Goal: Task Accomplishment & Management: Manage account settings

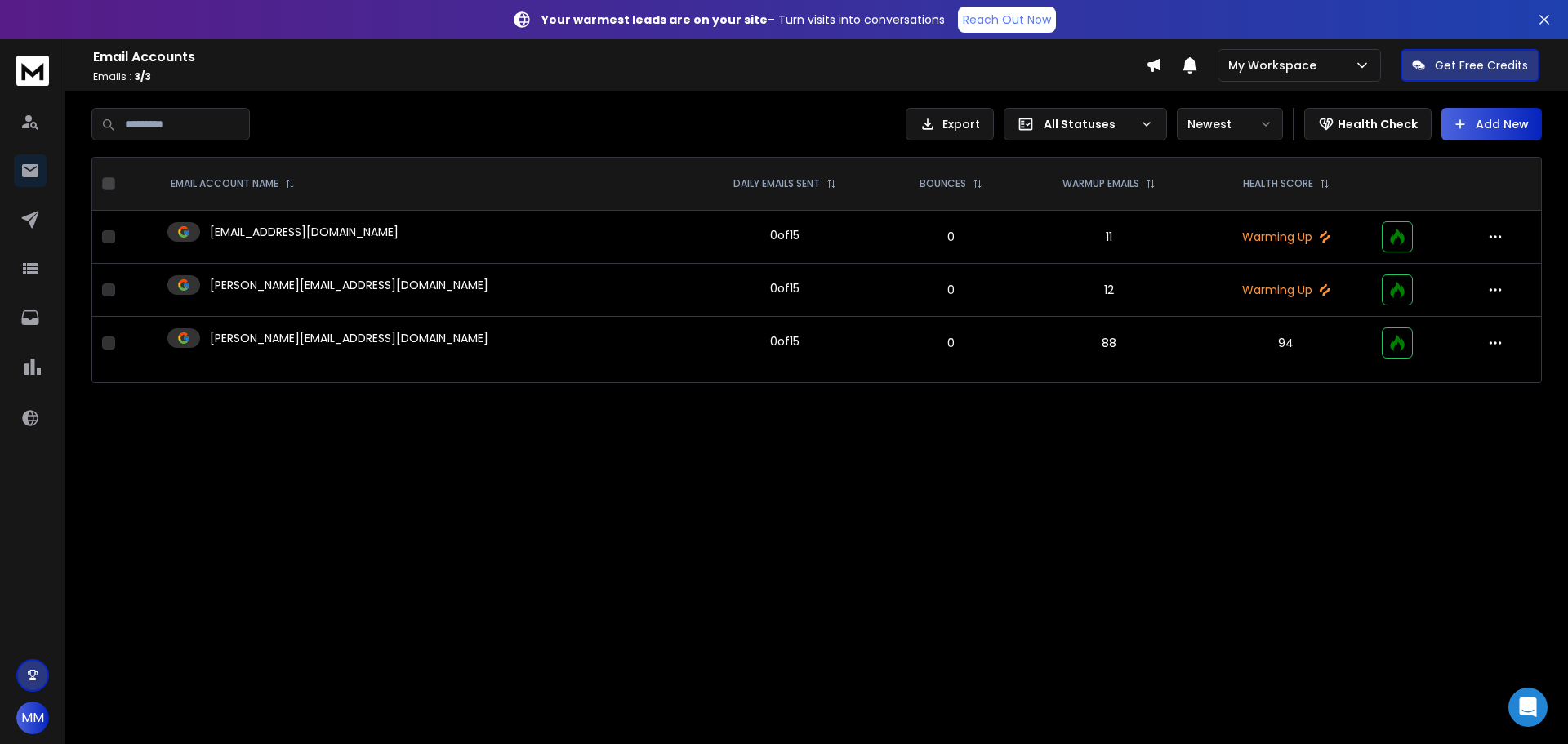
click at [24, 200] on div at bounding box center [33, 273] width 38 height 336
click at [27, 232] on link at bounding box center [30, 219] width 33 height 33
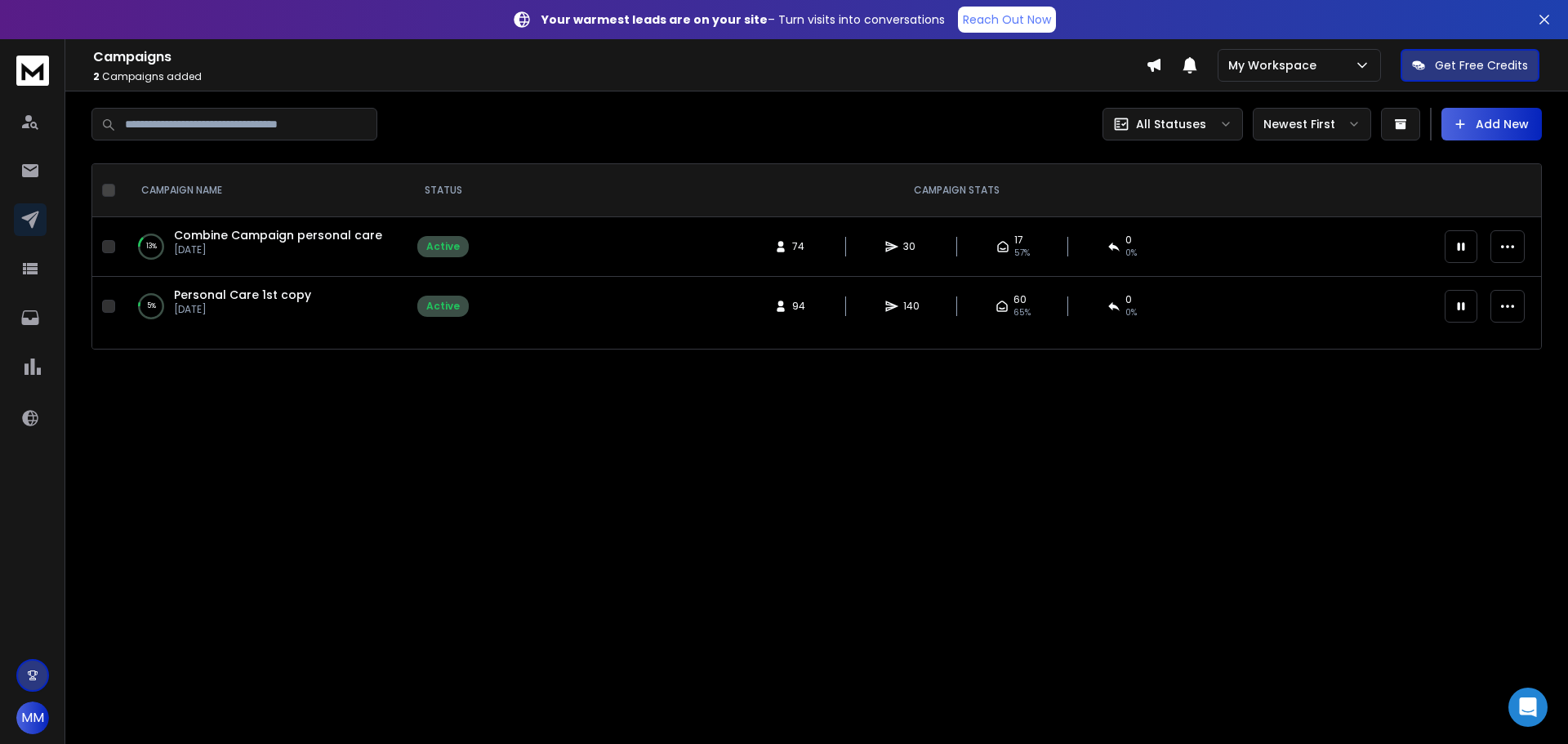
click at [345, 239] on span "Combine Campaign personal care" at bounding box center [277, 234] width 208 height 16
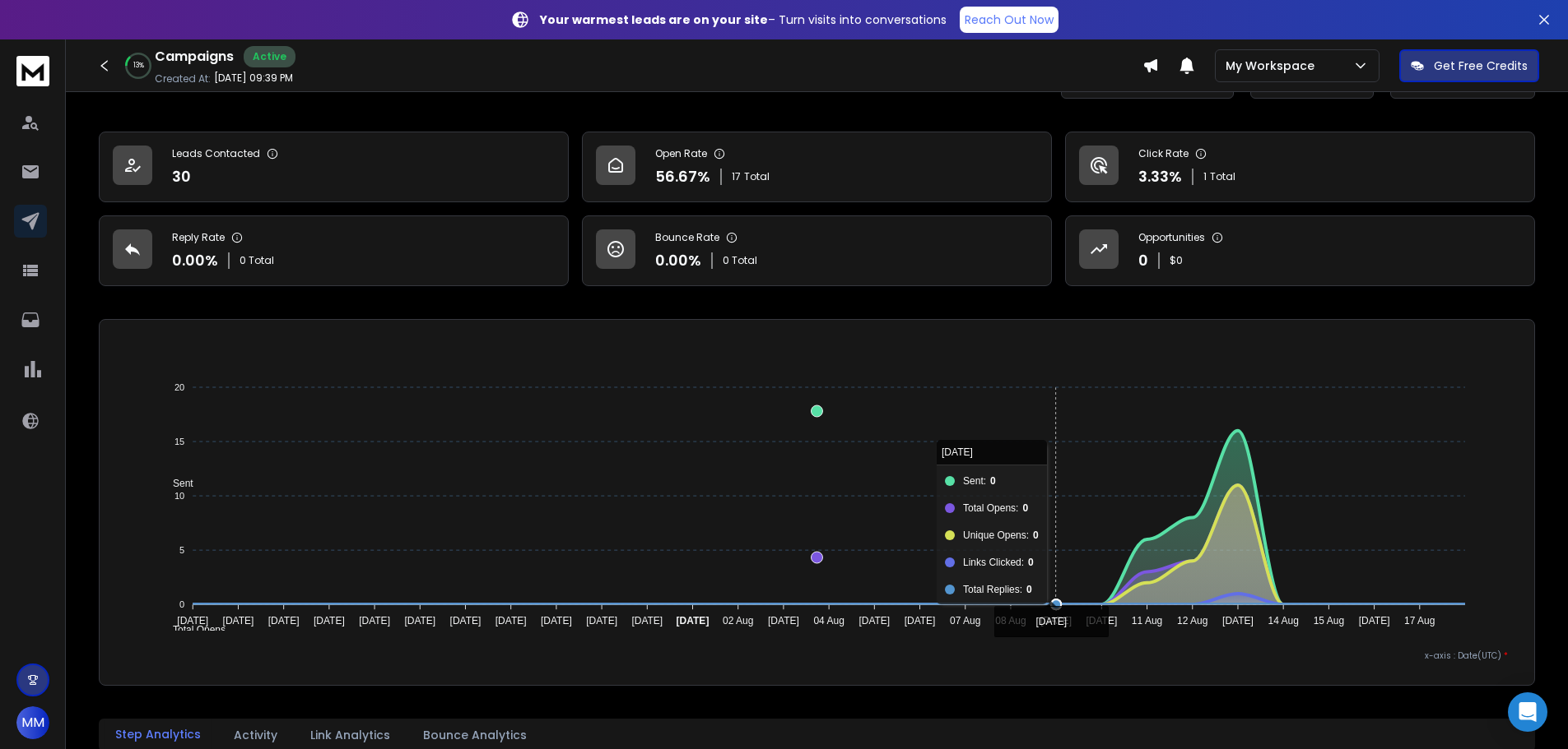
scroll to position [317, 0]
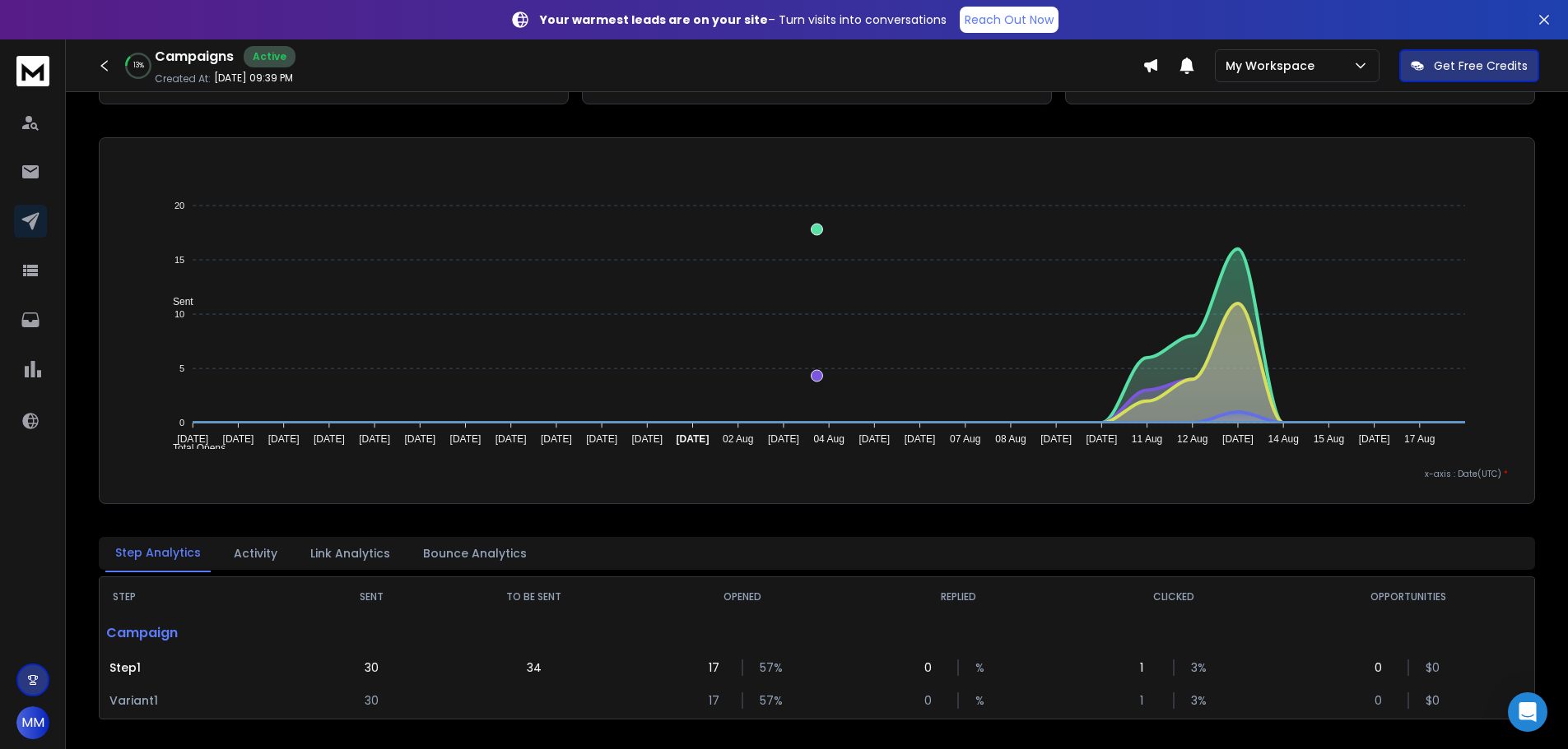
click at [267, 563] on button "Activity" at bounding box center [255, 553] width 63 height 36
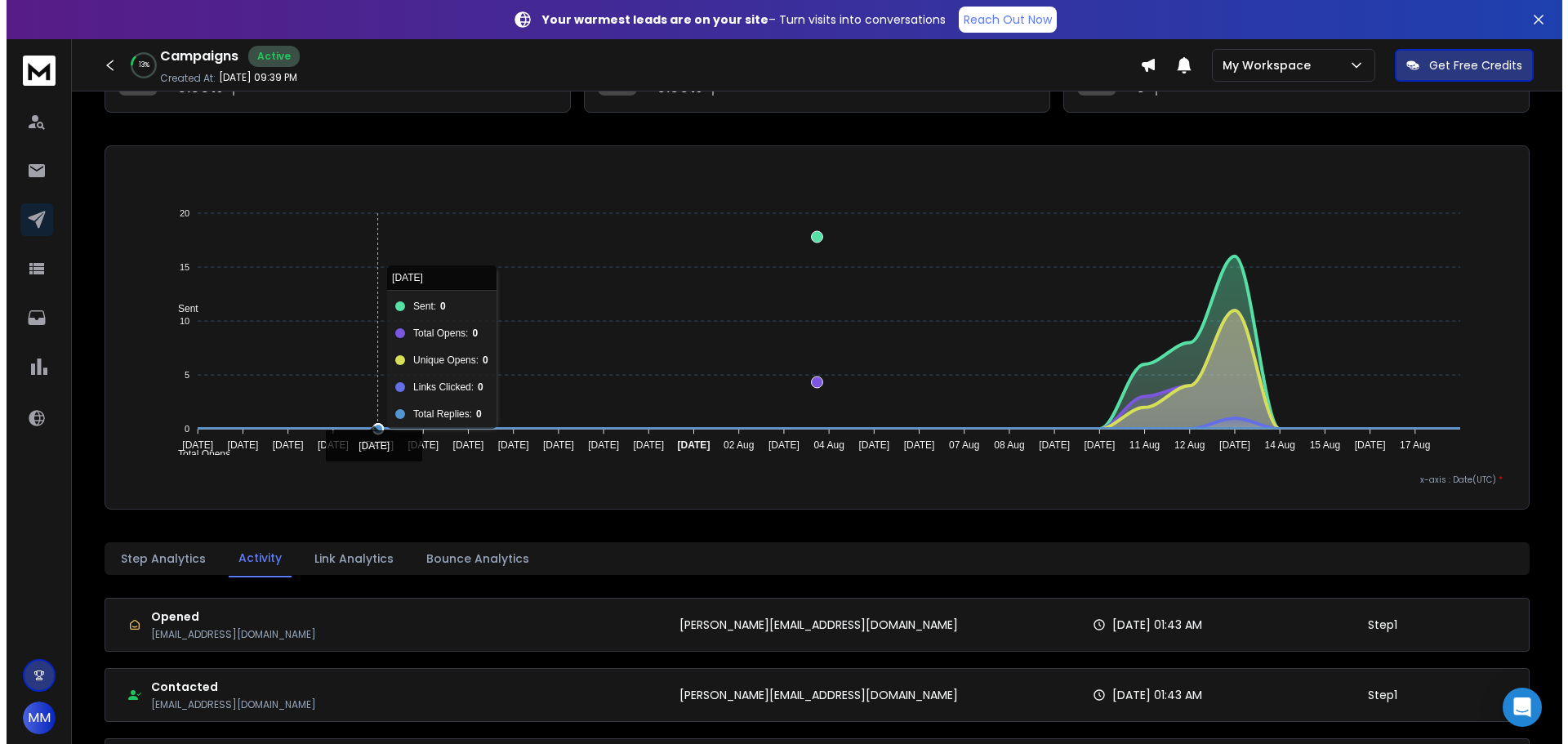
scroll to position [0, 0]
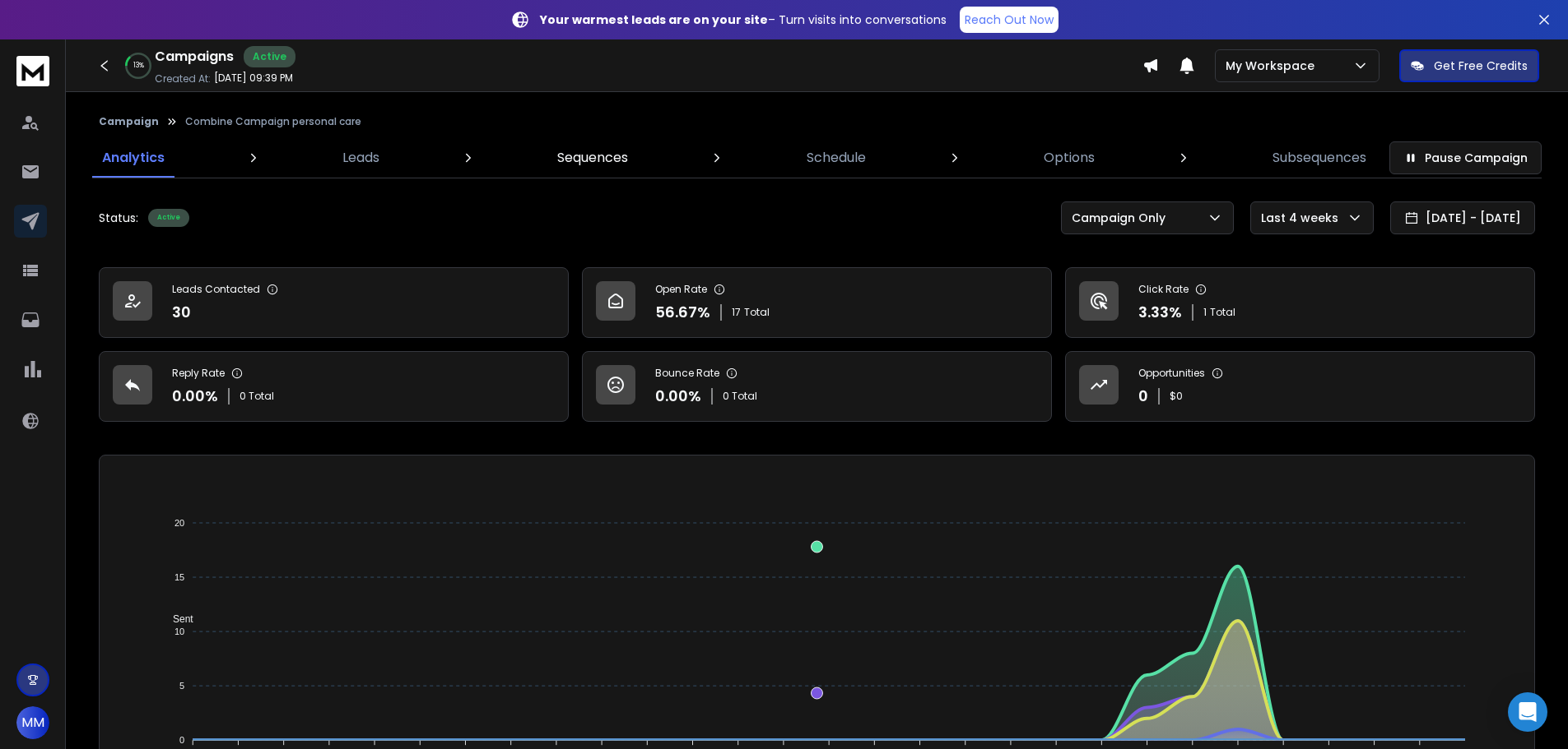
click at [612, 156] on p "Sequences" at bounding box center [592, 157] width 71 height 20
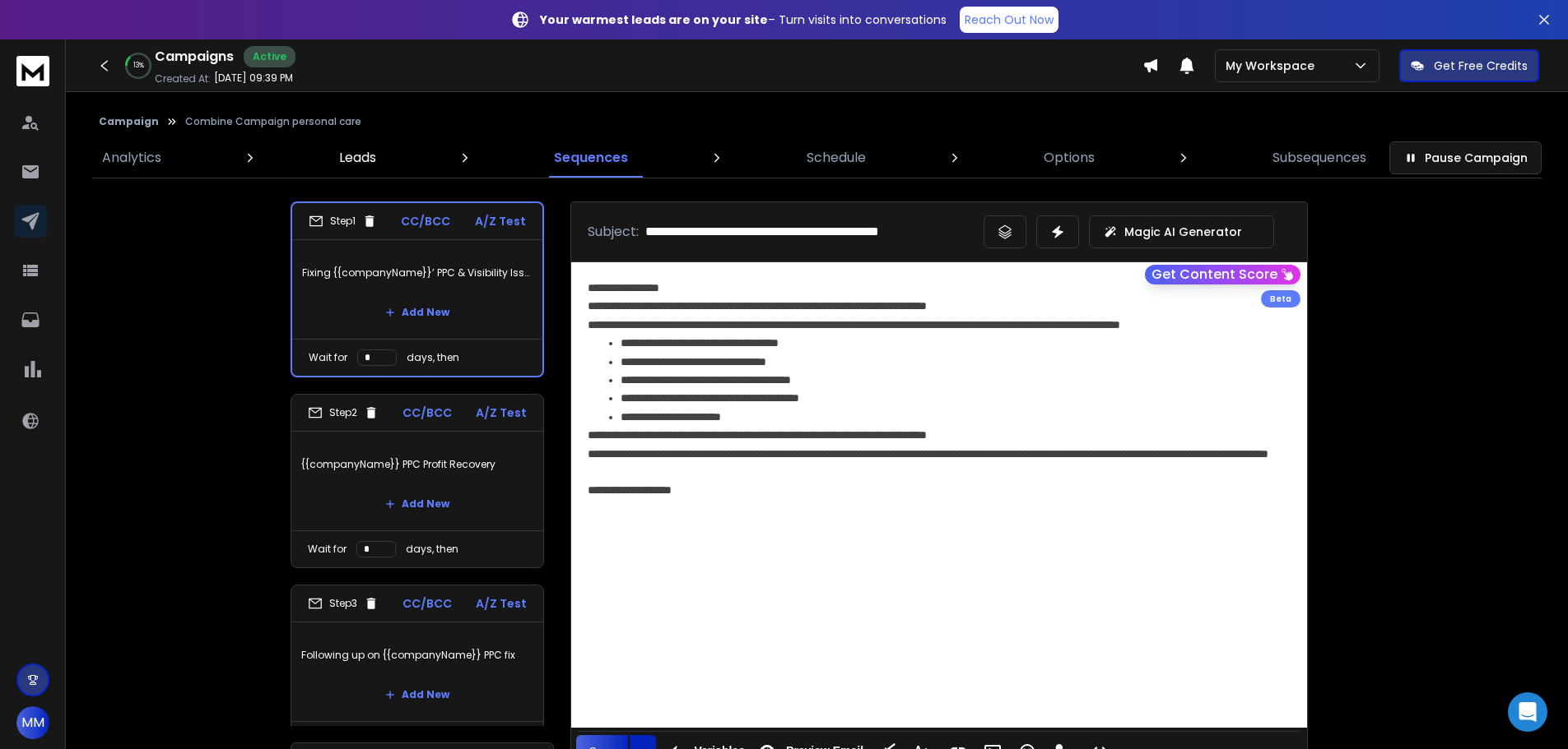
click at [386, 156] on link "Leads" at bounding box center [357, 158] width 57 height 40
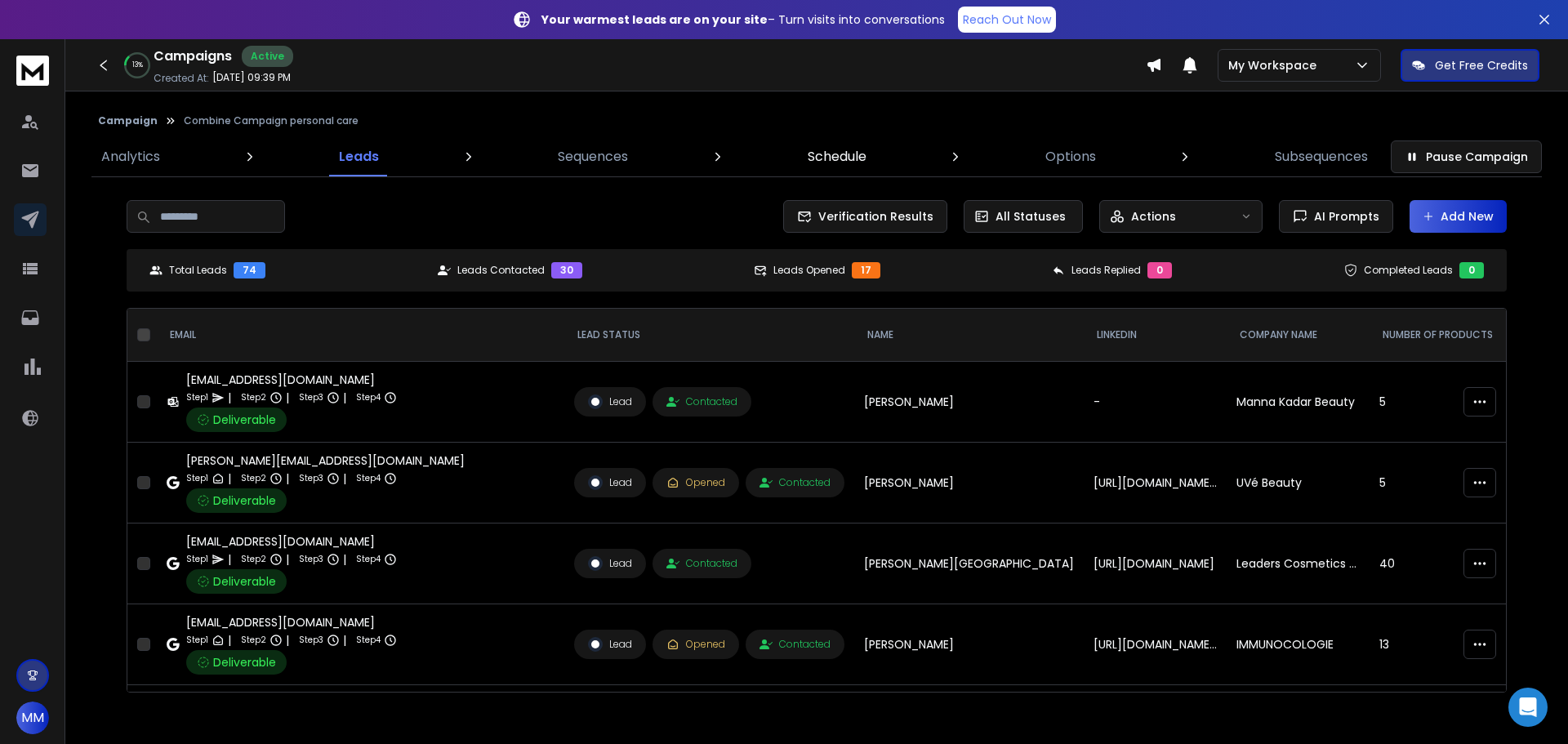
click at [845, 161] on p "Schedule" at bounding box center [837, 156] width 59 height 20
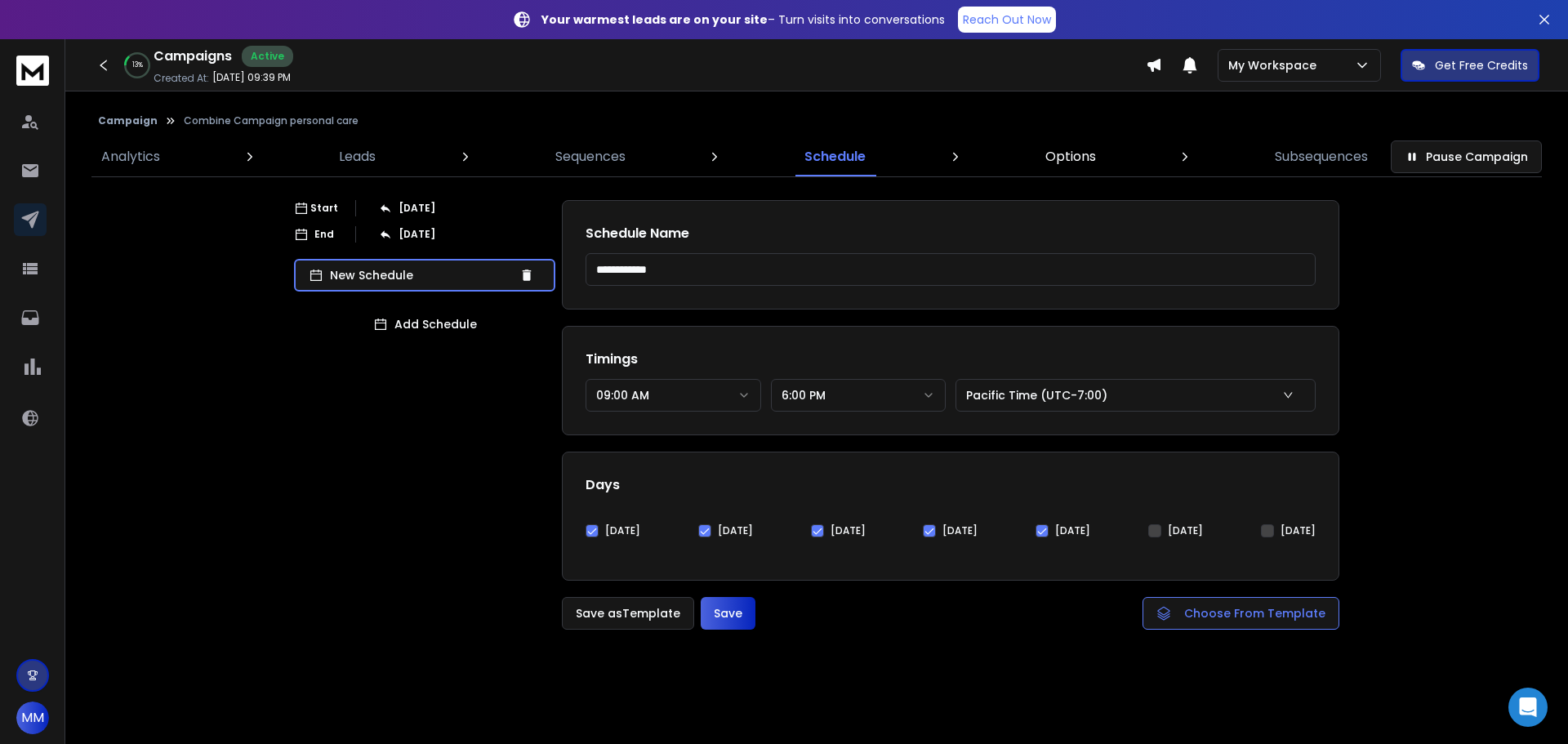
click at [1101, 153] on link "Options" at bounding box center [1070, 157] width 71 height 40
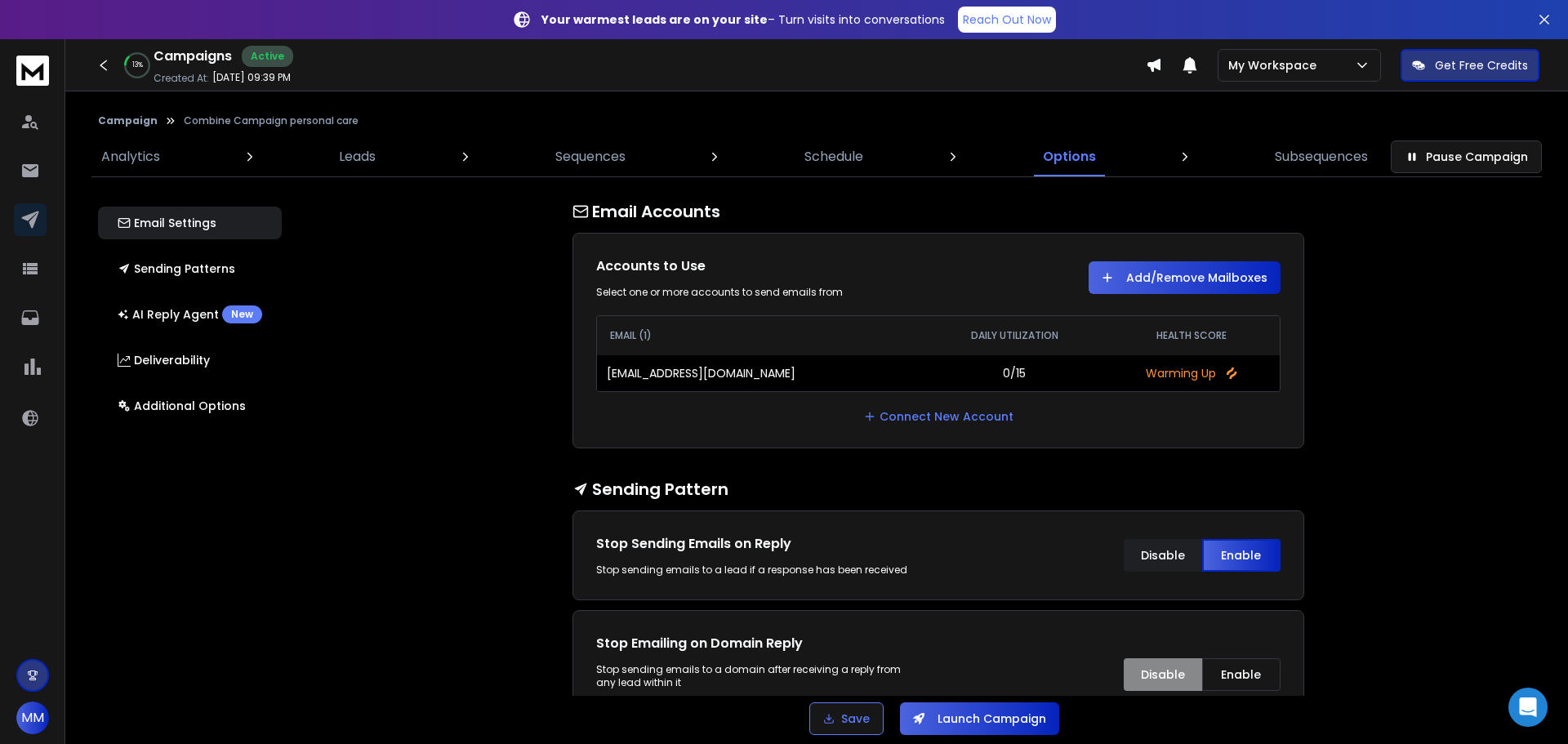
click at [1114, 268] on button "Add/Remove Mailboxes" at bounding box center [1184, 277] width 192 height 33
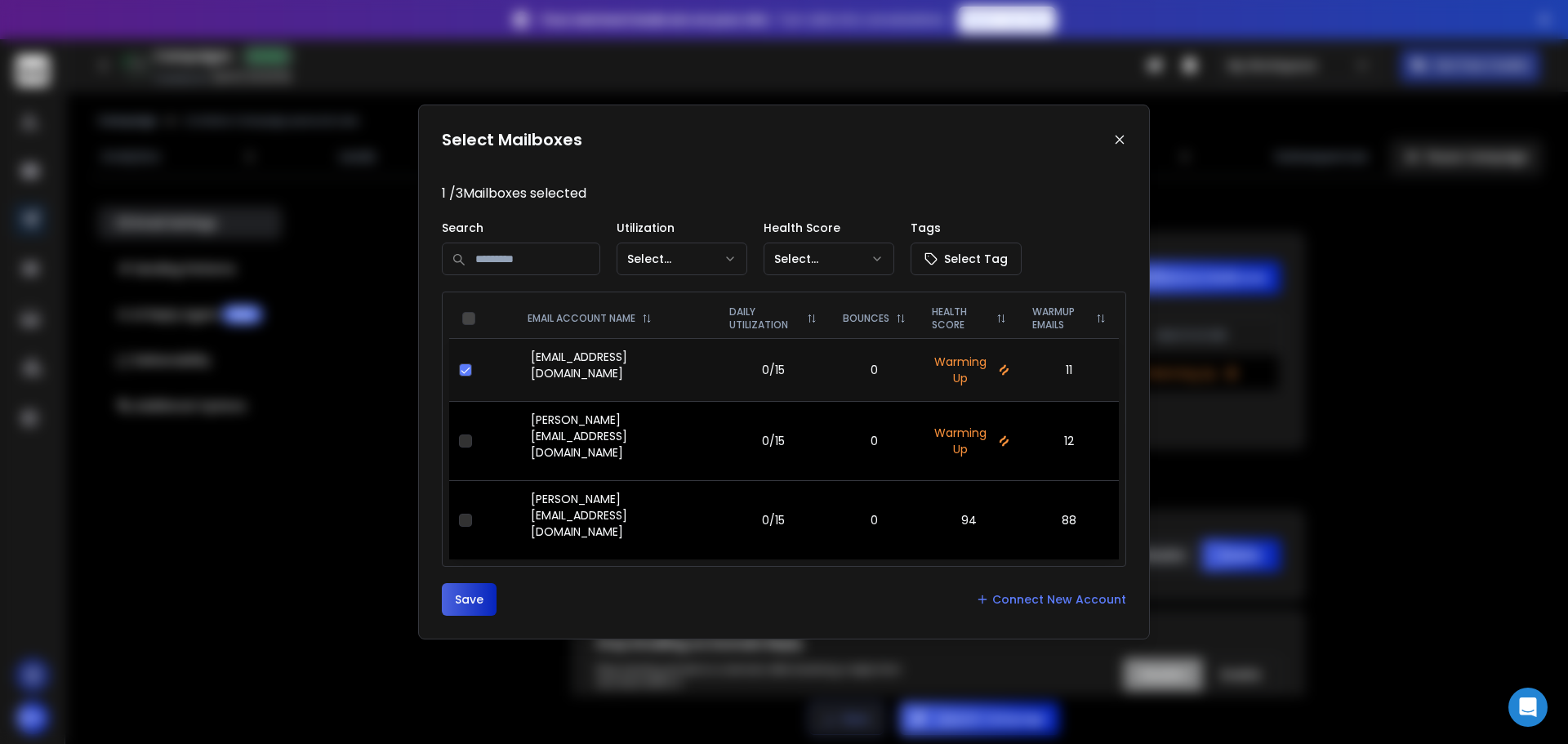
click at [463, 376] on button "button" at bounding box center [465, 371] width 13 height 13
click at [462, 376] on button "button" at bounding box center [465, 371] width 13 height 13
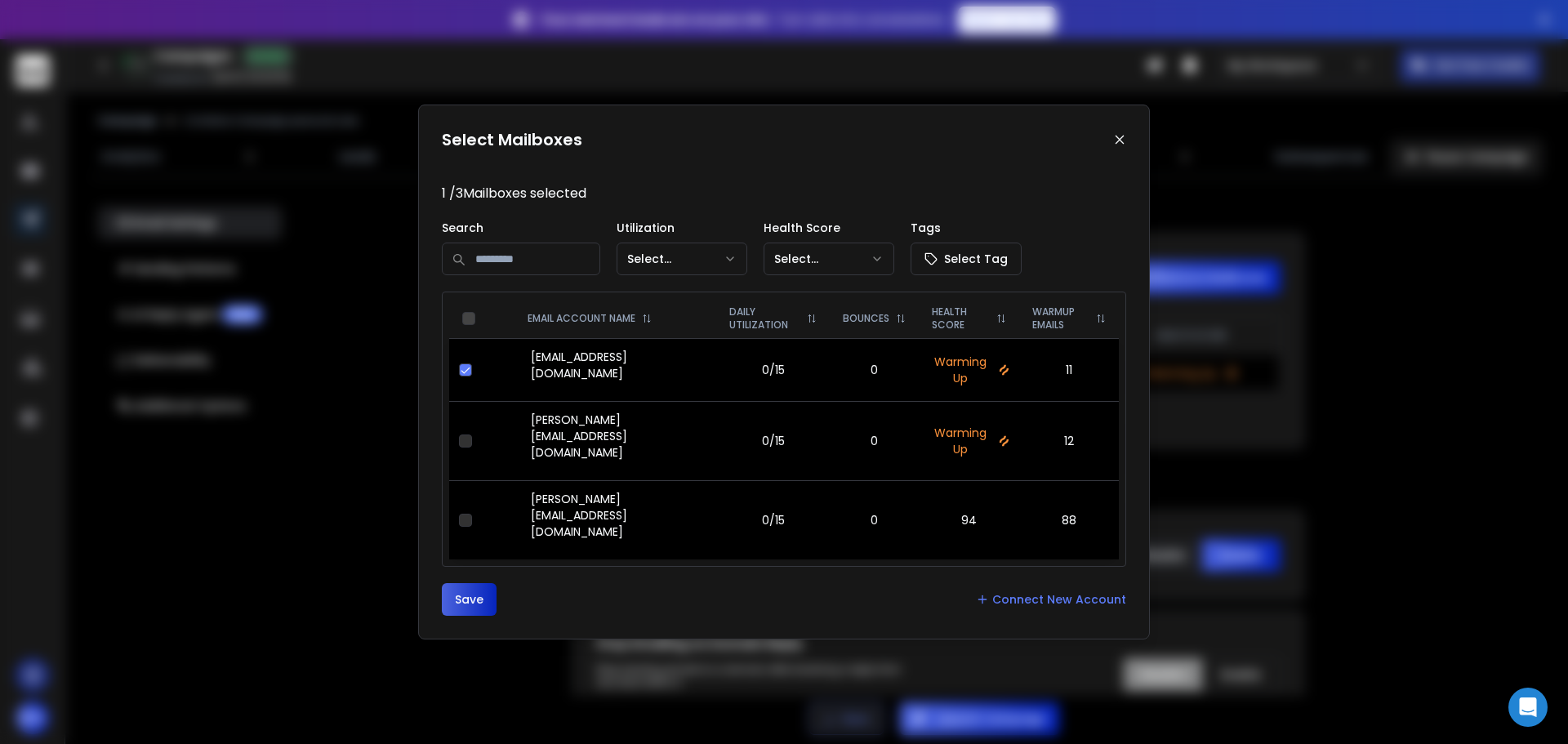
click at [487, 583] on button "Save" at bounding box center [469, 599] width 55 height 33
click at [487, 583] on div "Save Connect New Account" at bounding box center [784, 599] width 684 height 33
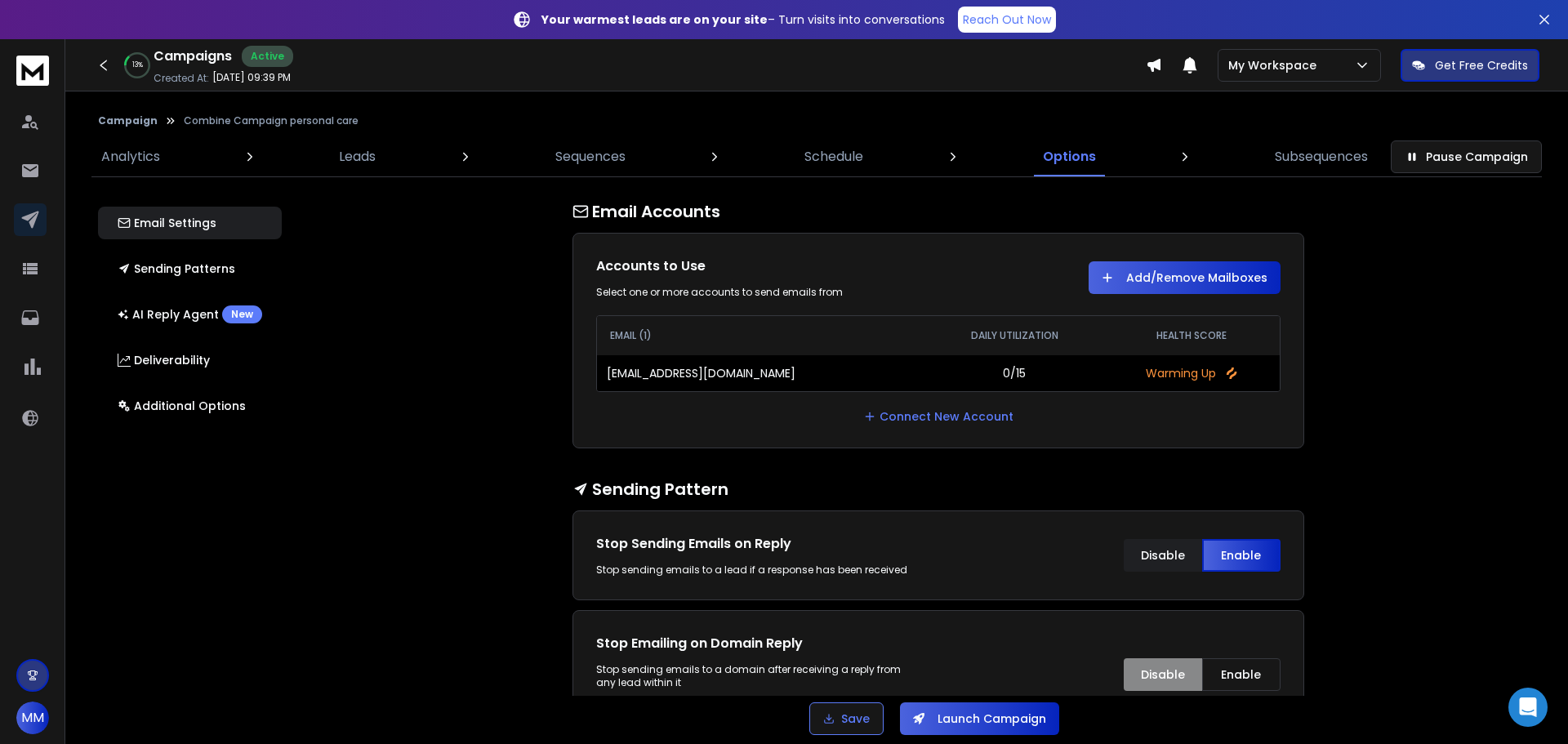
click at [1007, 726] on button "Launch Campaign" at bounding box center [979, 719] width 159 height 33
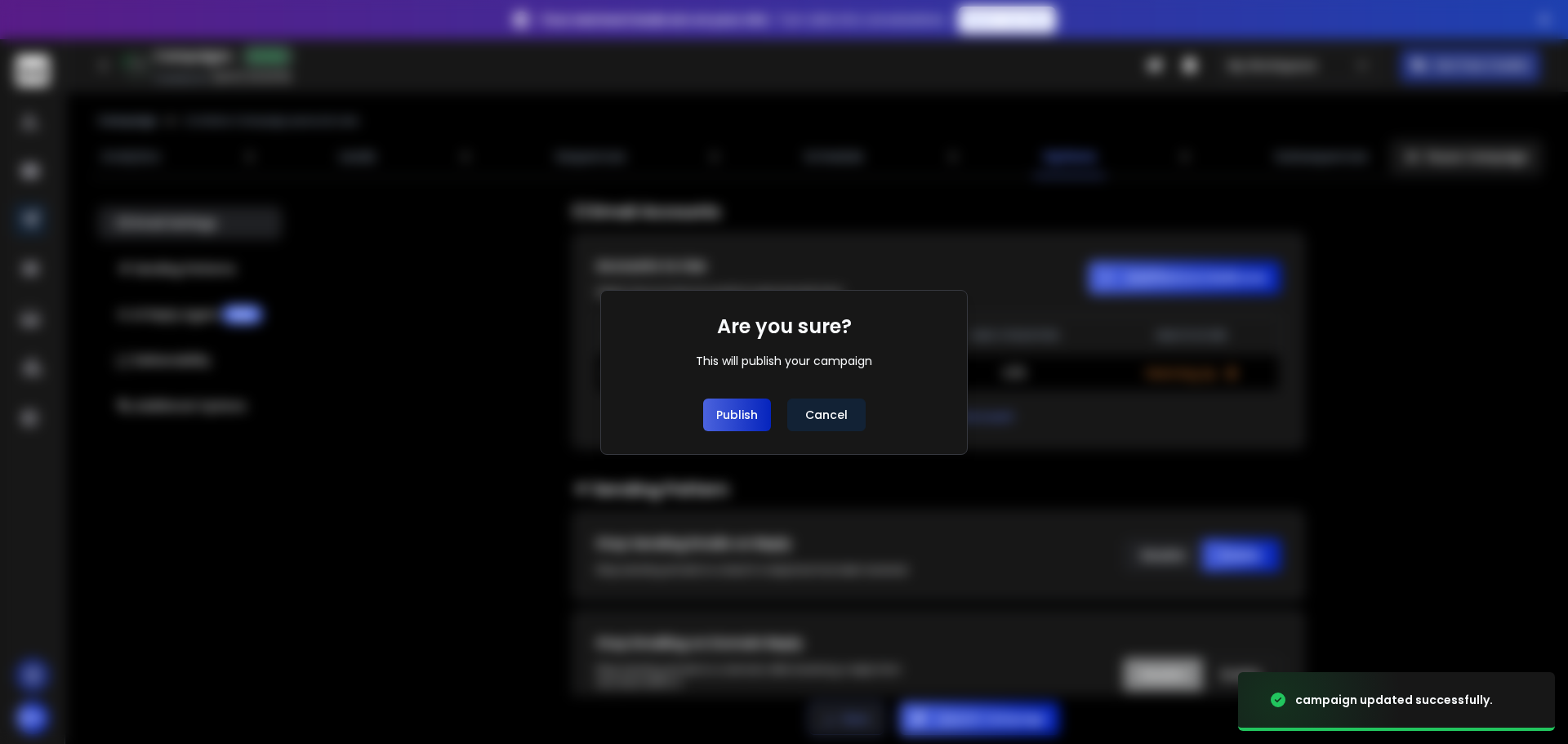
click at [747, 421] on button "Publish" at bounding box center [737, 415] width 68 height 33
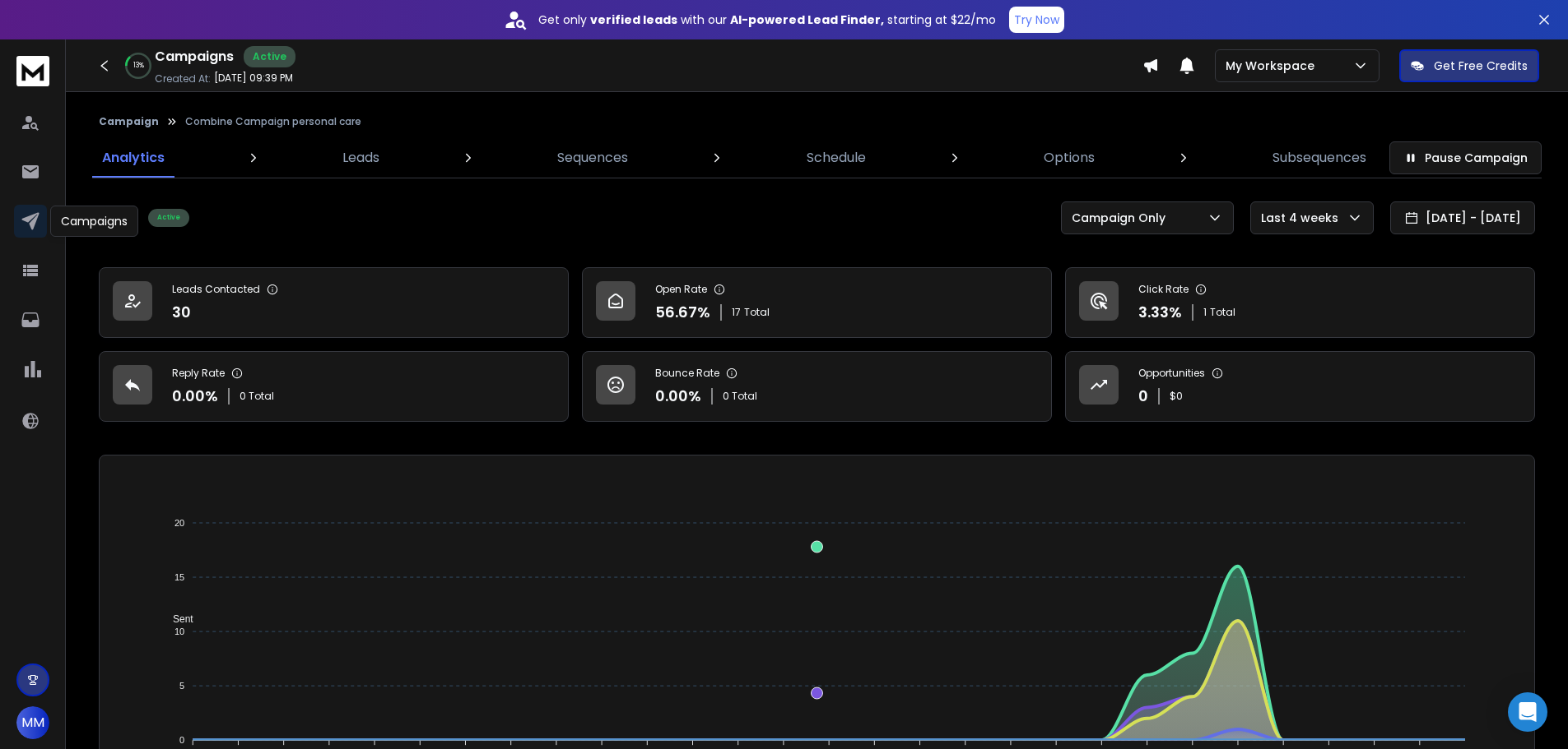
click at [29, 219] on icon at bounding box center [30, 221] width 17 height 17
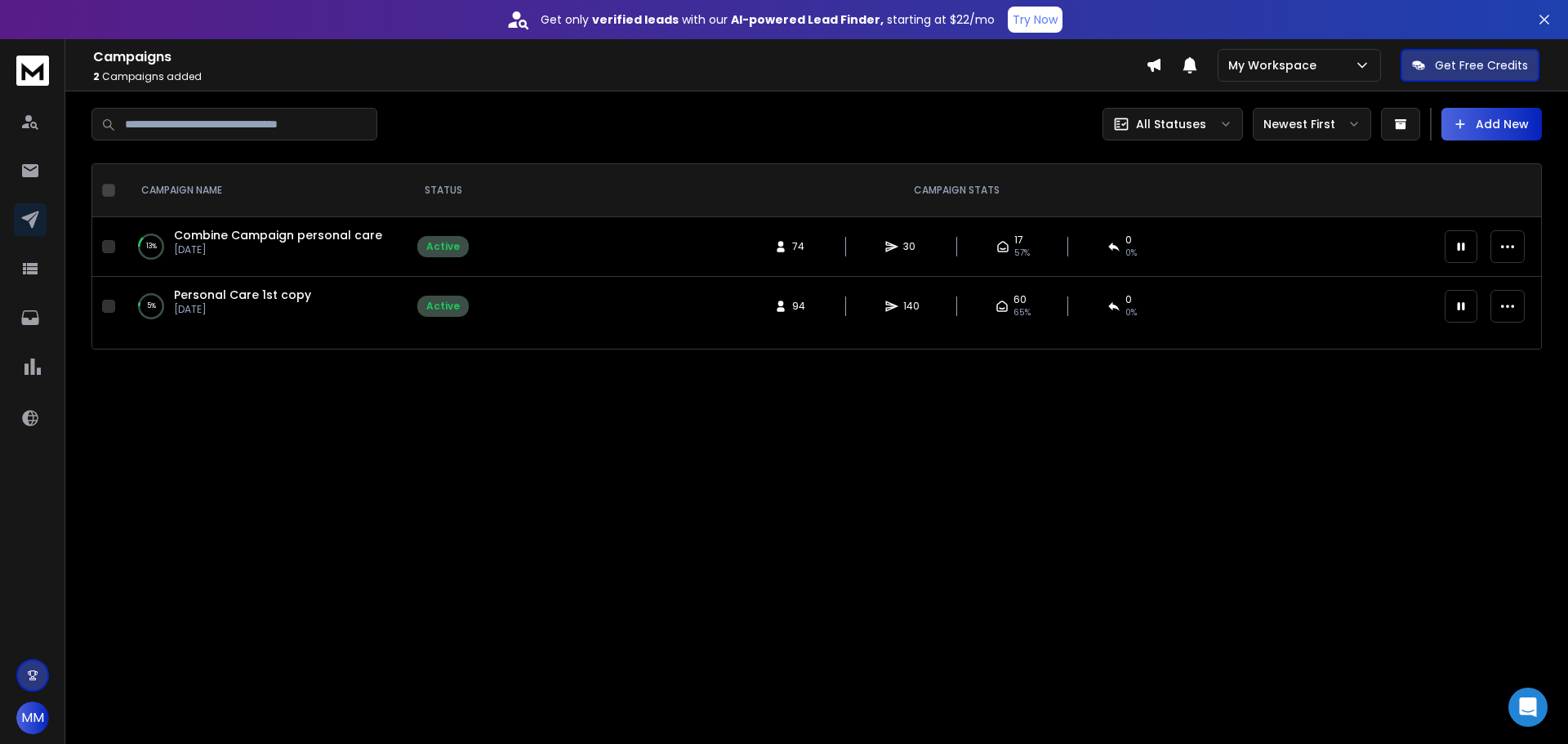
click at [280, 297] on span "Personal Care 1st copy" at bounding box center [243, 294] width 137 height 16
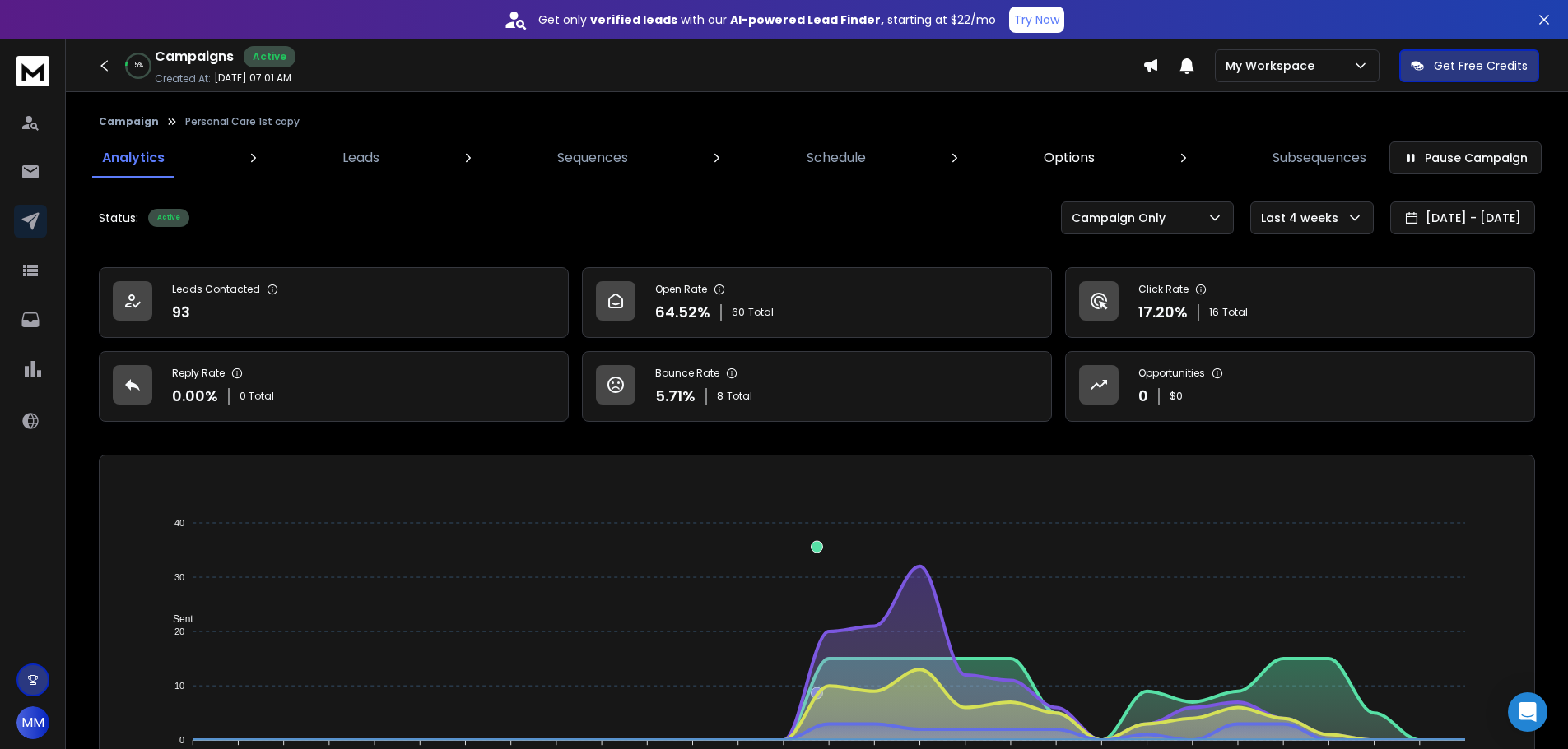
click at [1069, 160] on p "Options" at bounding box center [1069, 157] width 51 height 20
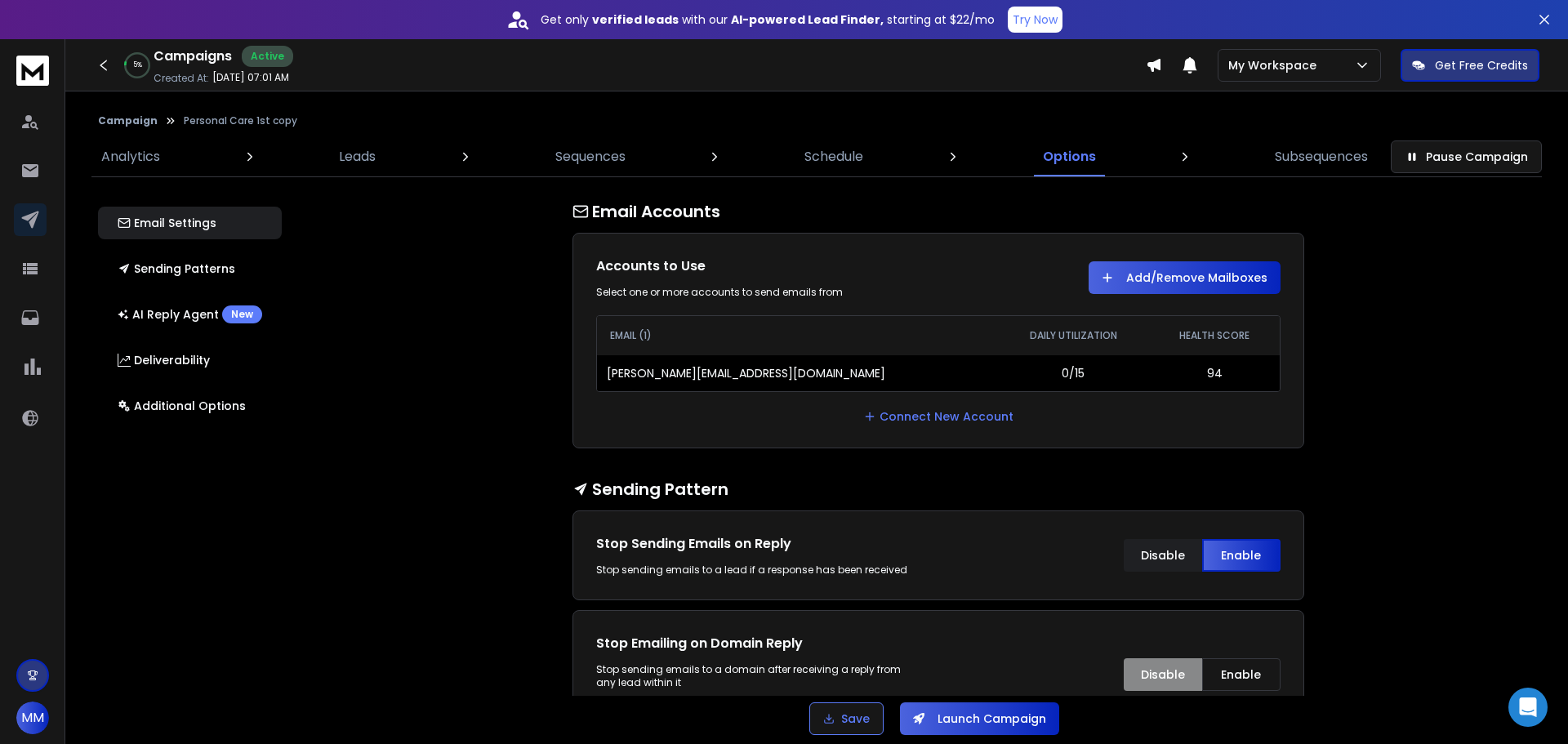
click at [1099, 271] on button "Add/Remove Mailboxes" at bounding box center [1184, 277] width 192 height 33
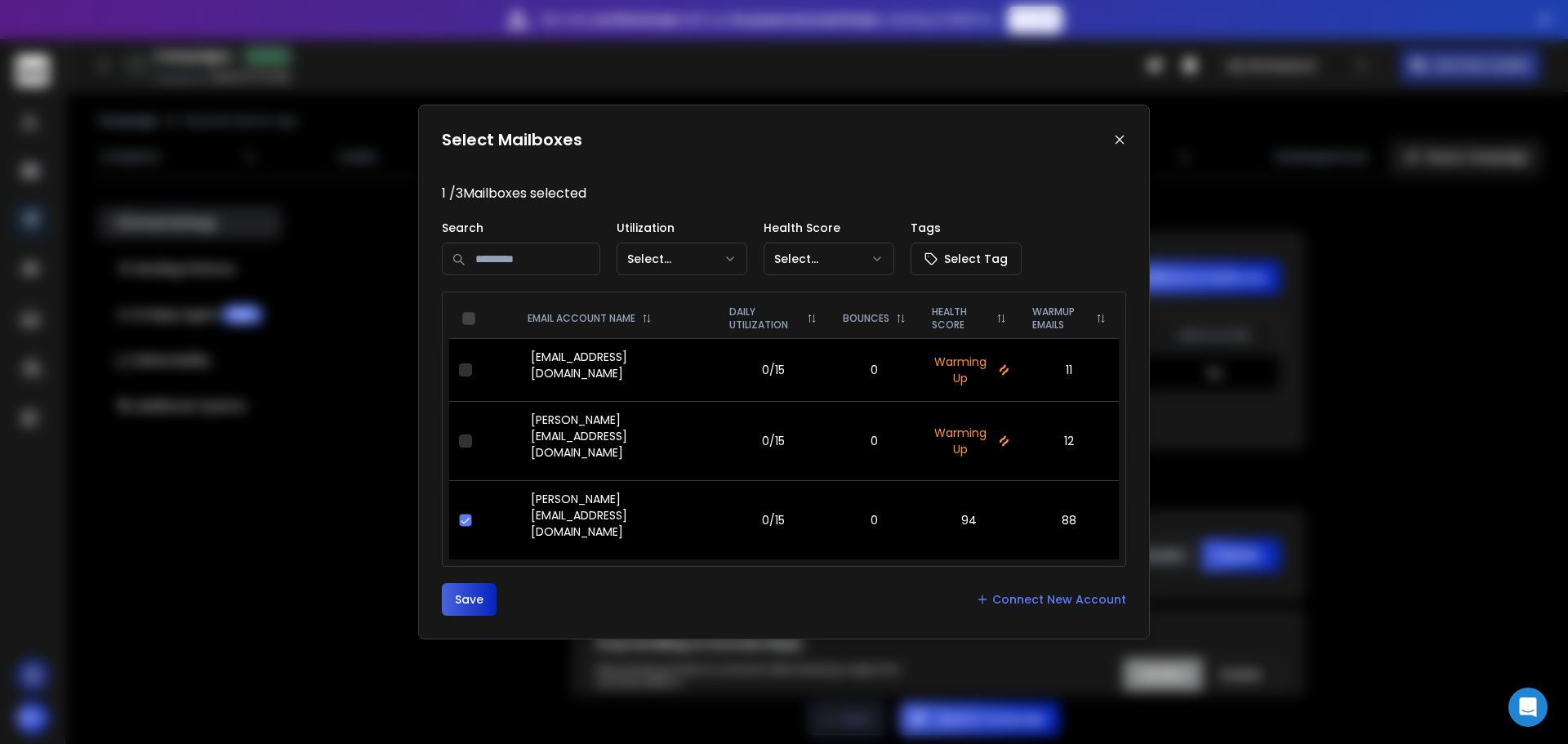
click at [1121, 145] on icon at bounding box center [1121, 140] width 9 height 9
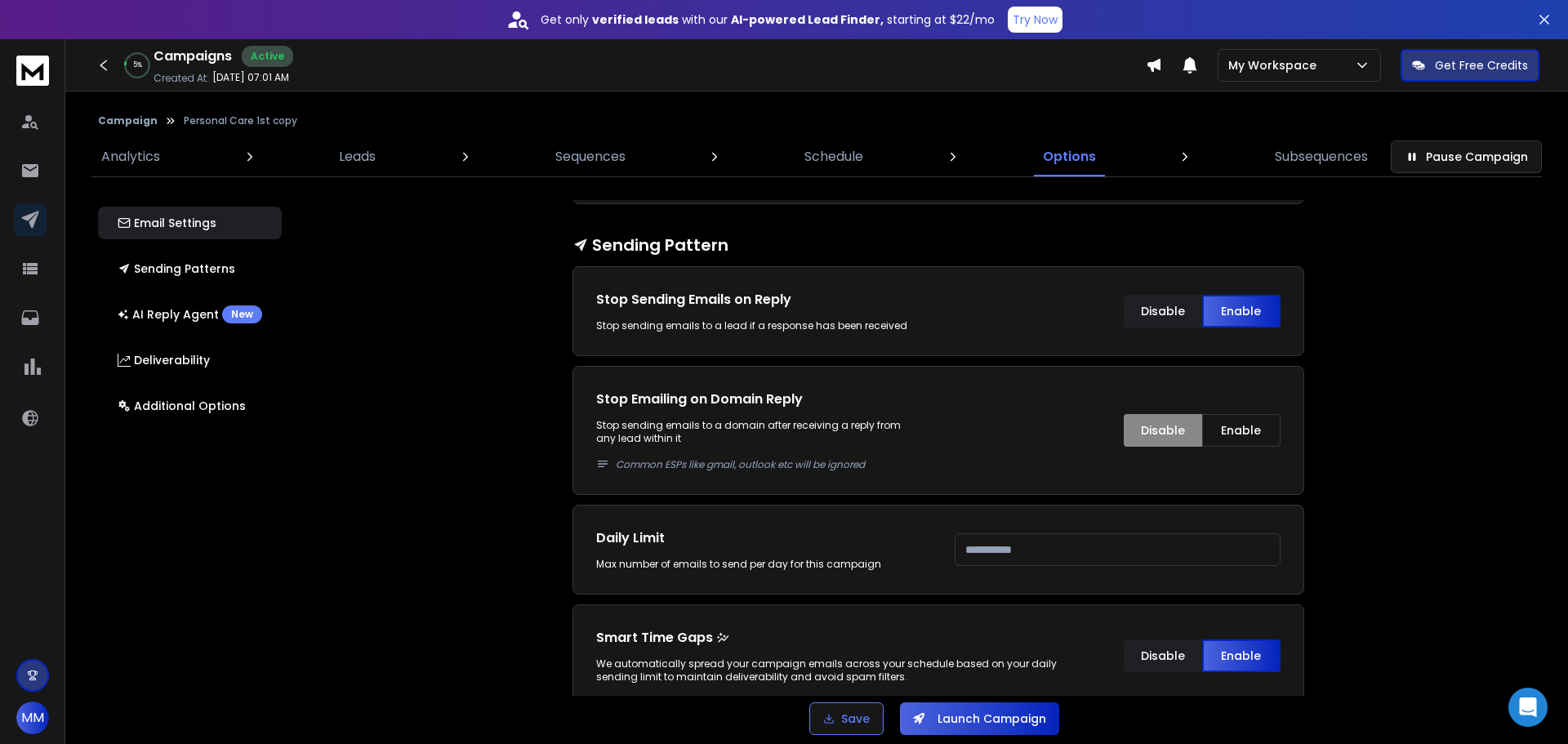
scroll to position [245, 0]
click at [998, 720] on button "Launch Campaign" at bounding box center [979, 719] width 159 height 33
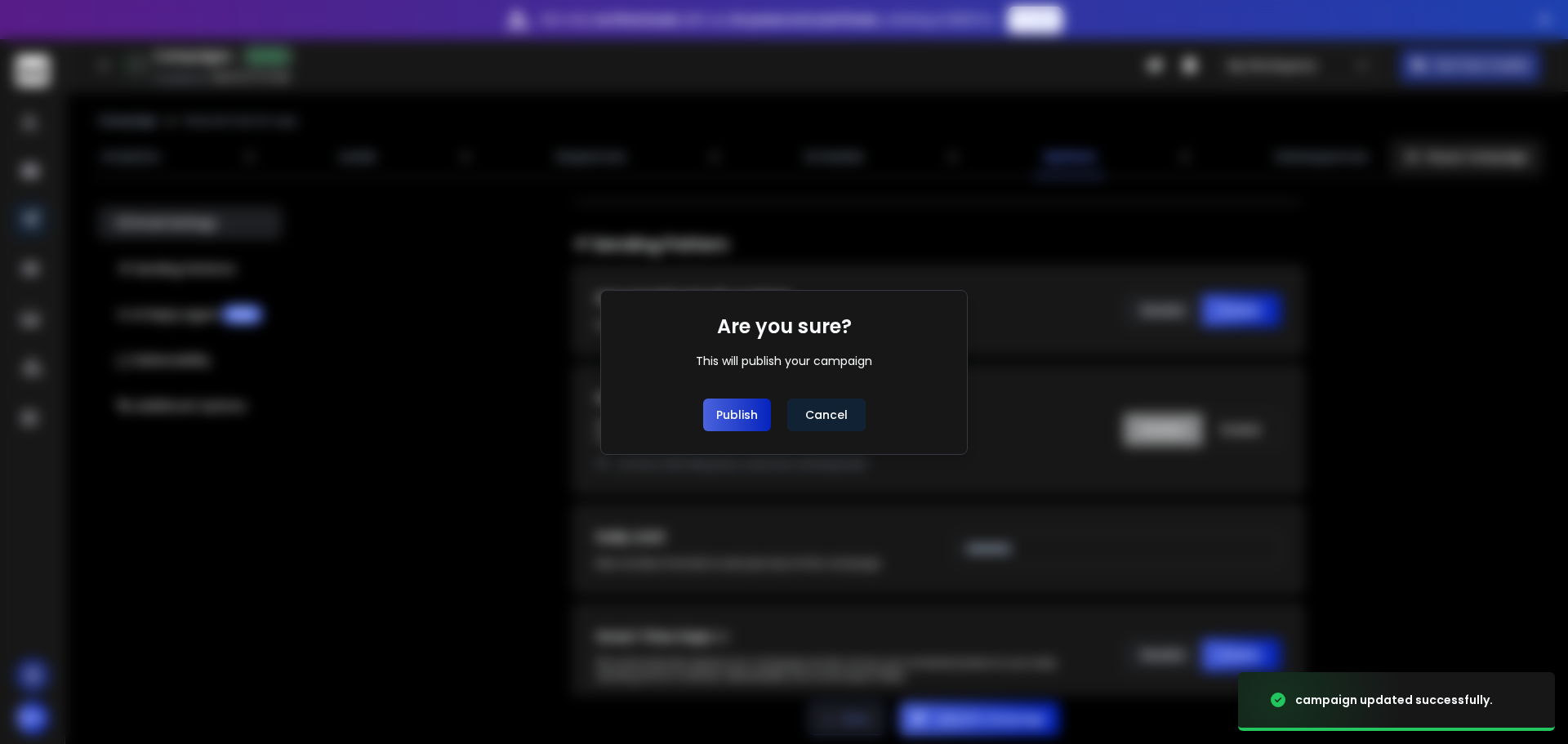
click at [725, 419] on button "Publish" at bounding box center [737, 415] width 68 height 33
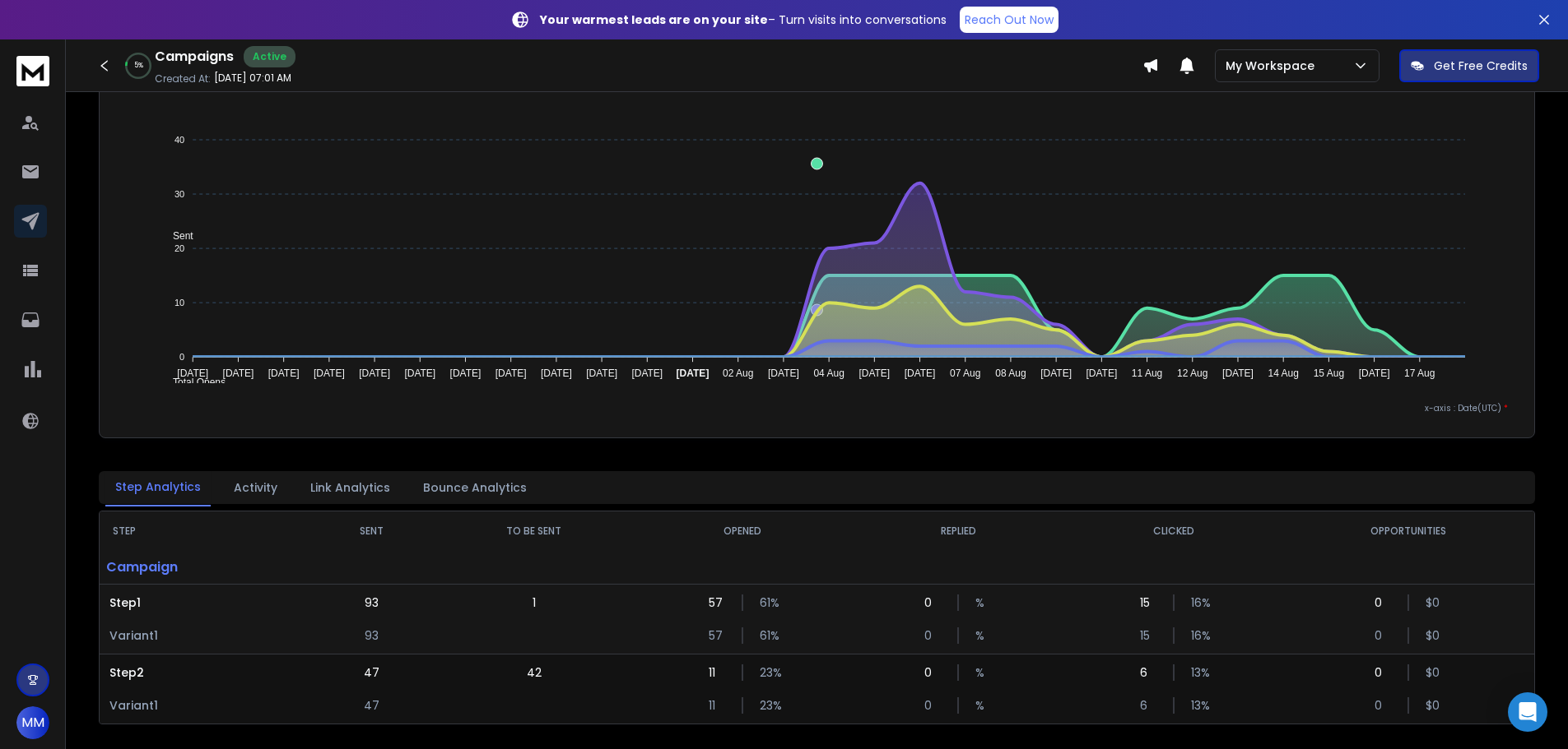
scroll to position [388, 0]
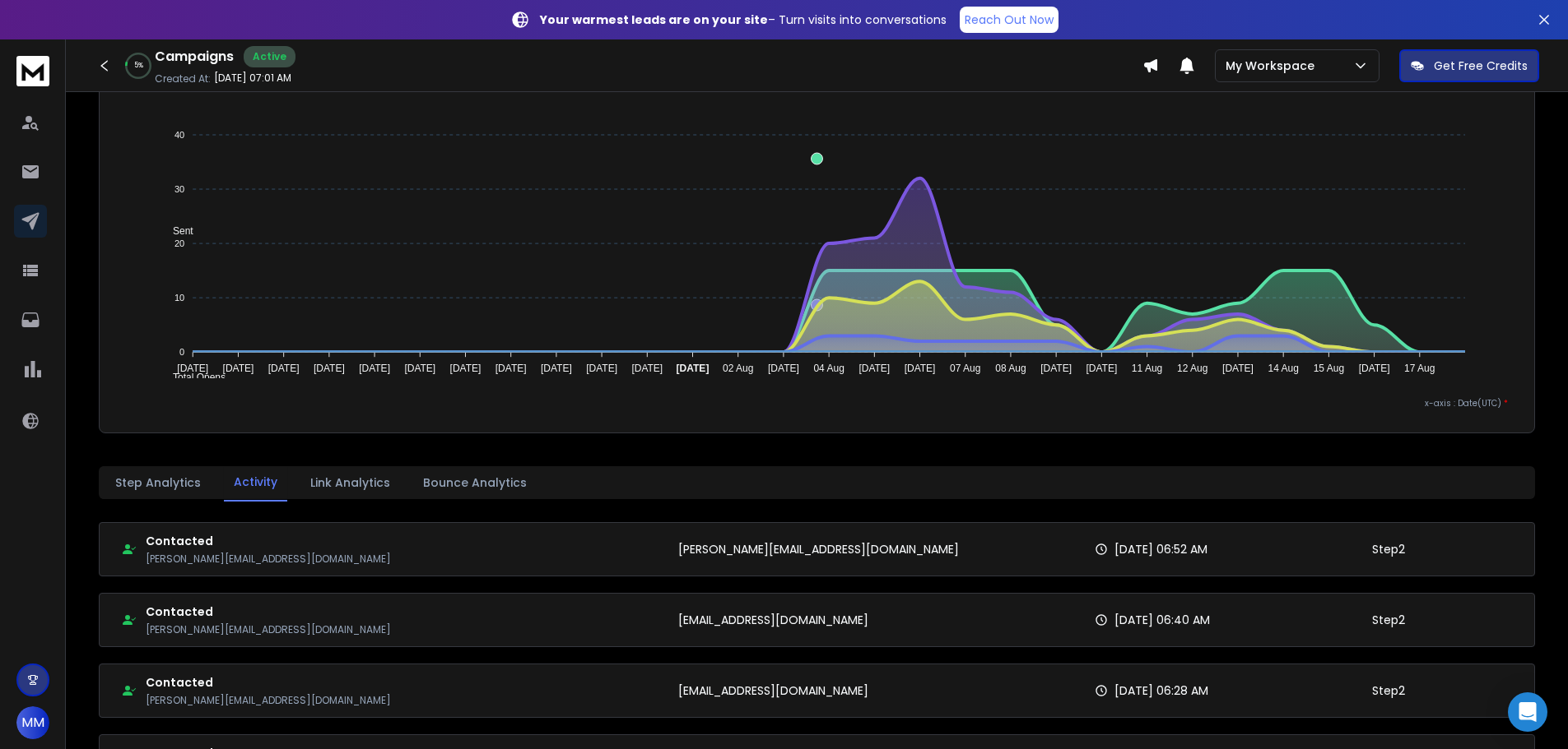
click at [254, 475] on button "Activity" at bounding box center [255, 483] width 63 height 38
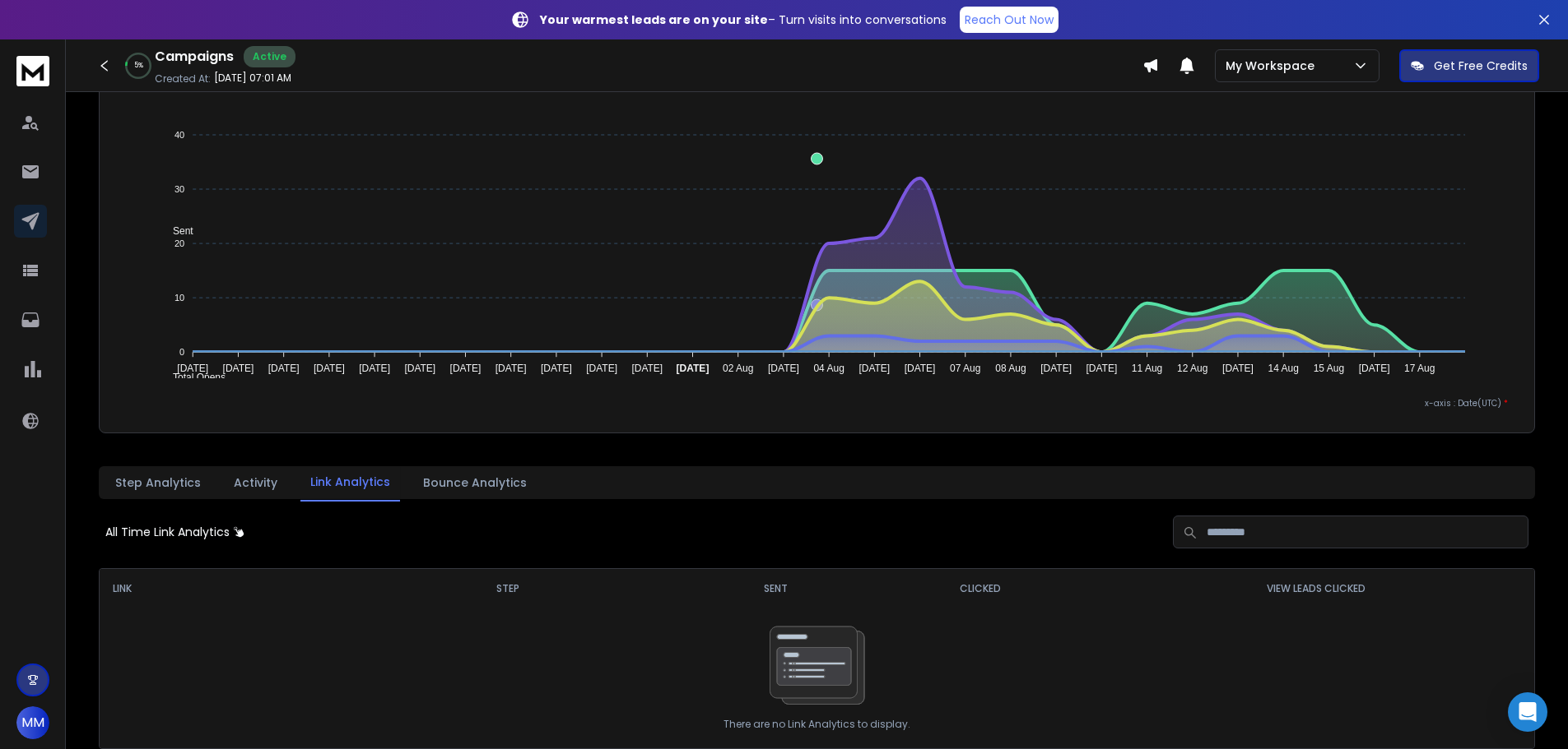
click at [308, 478] on button "Link Analytics" at bounding box center [350, 483] width 99 height 38
click at [448, 491] on button "Bounce Analytics" at bounding box center [475, 483] width 123 height 36
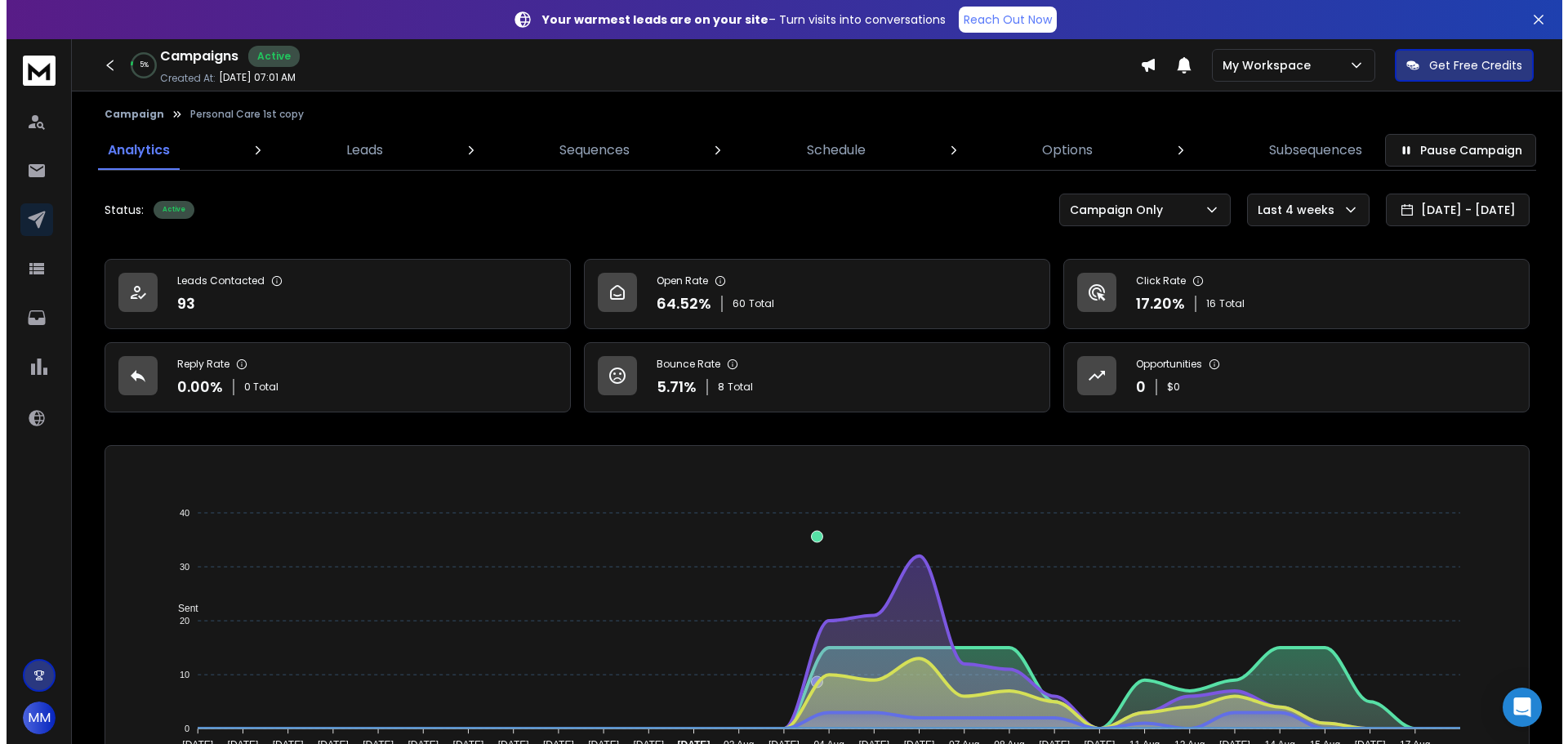
scroll to position [0, 0]
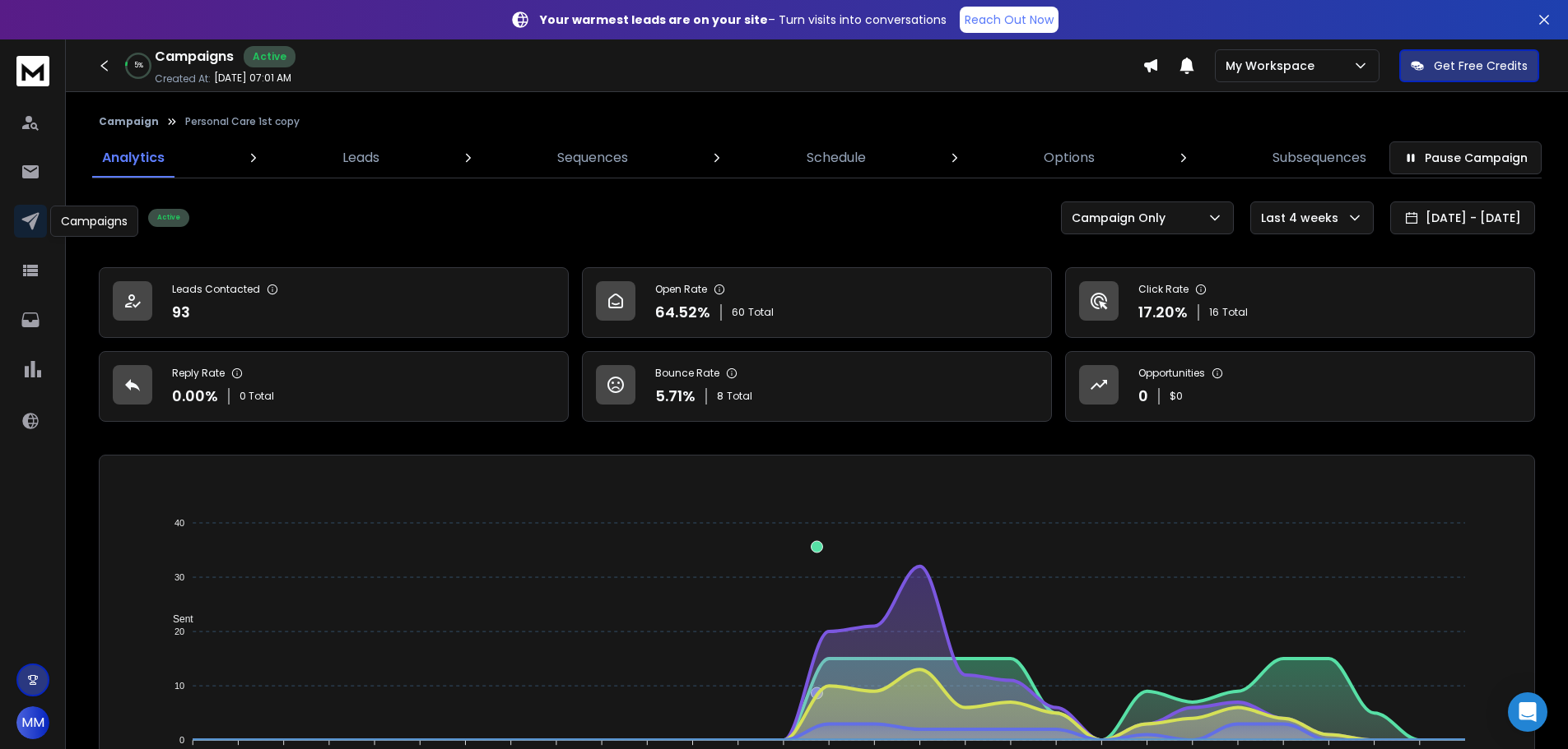
click at [22, 224] on icon at bounding box center [30, 221] width 20 height 20
